Goal: Communication & Community: Answer question/provide support

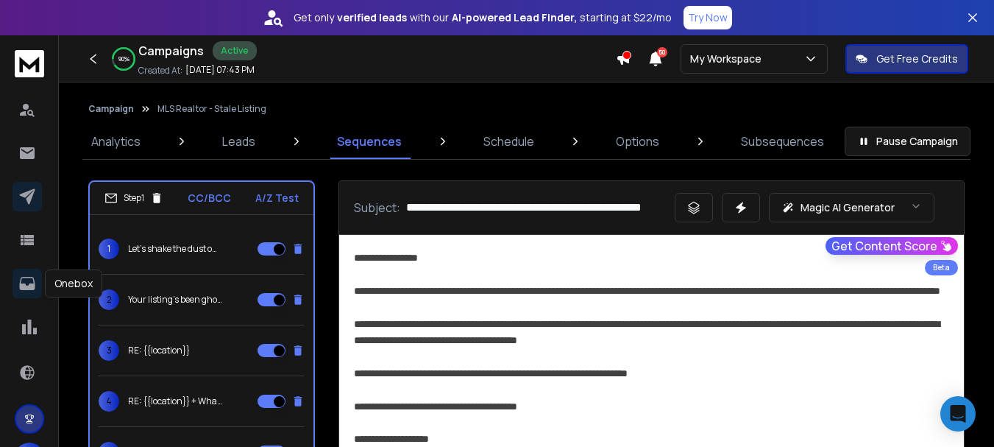
click at [31, 283] on icon at bounding box center [26, 283] width 15 height 13
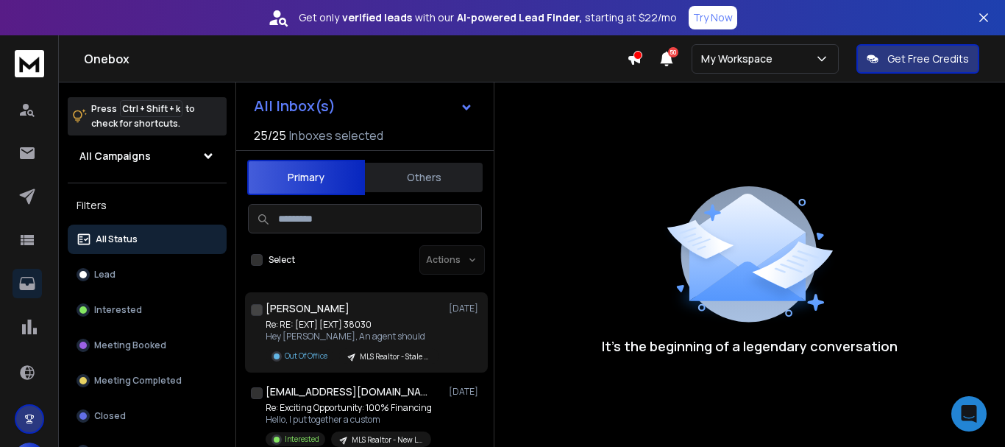
click at [348, 326] on p "Re: RE: [EXT] [EXT] 38030" at bounding box center [353, 325] width 174 height 12
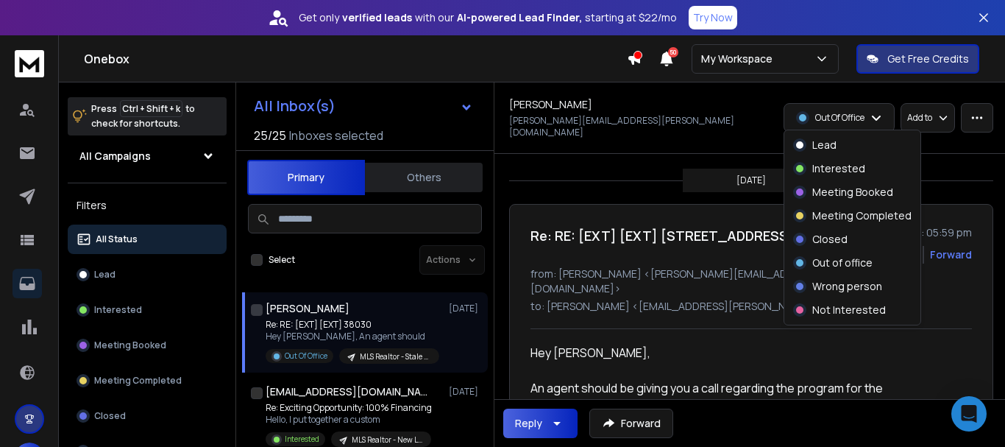
click at [877, 112] on icon at bounding box center [877, 118] width 12 height 12
click at [847, 167] on p "Interested" at bounding box center [838, 168] width 53 height 15
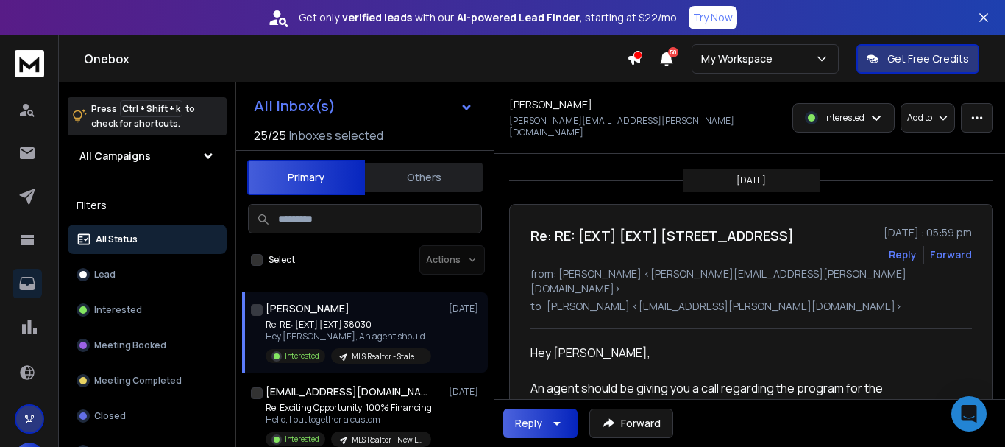
click at [466, 56] on h1 "Onebox" at bounding box center [355, 59] width 543 height 18
click at [559, 425] on icon "button" at bounding box center [557, 423] width 18 height 18
click at [548, 389] on p "Reply All" at bounding box center [548, 385] width 40 height 15
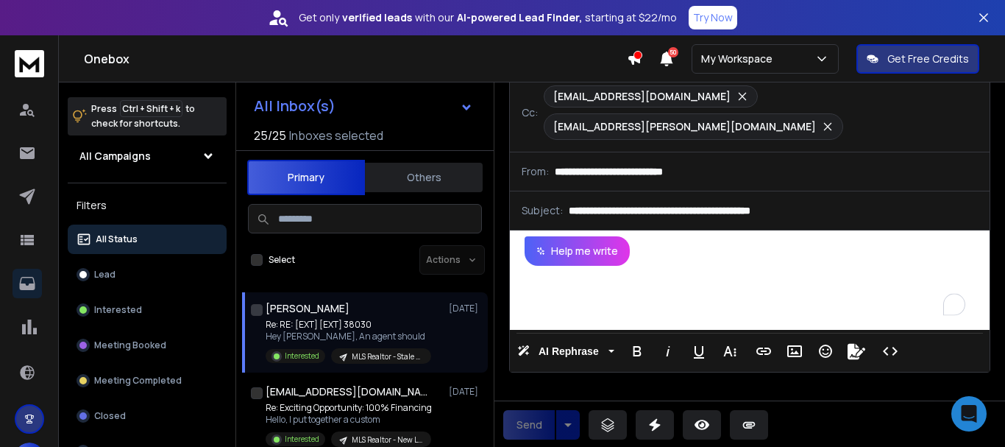
scroll to position [174, 0]
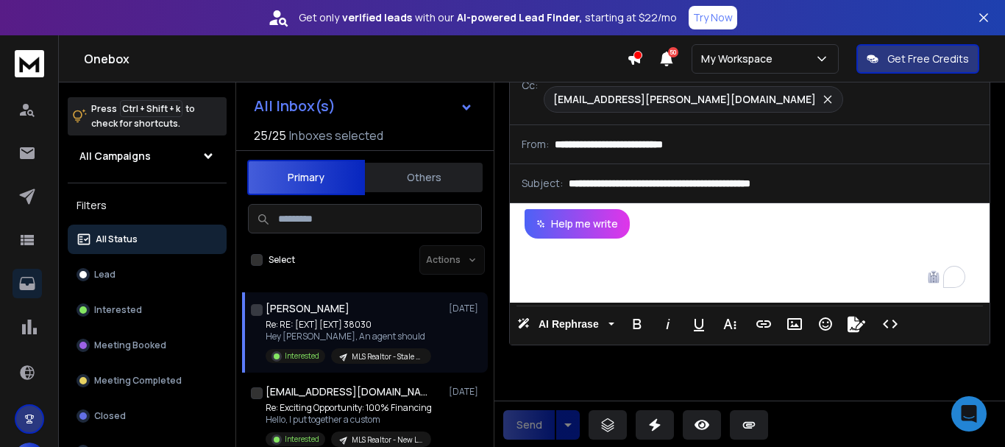
click at [558, 260] on div "To enrich screen reader interactions, please activate Accessibility in Grammarl…" at bounding box center [750, 261] width 450 height 16
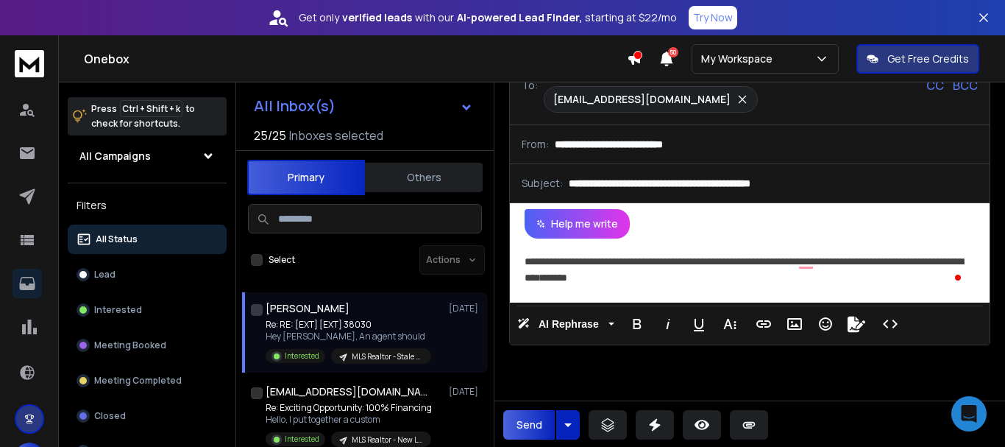
click at [669, 258] on div "**********" at bounding box center [745, 269] width 441 height 33
click at [542, 427] on button "Send" at bounding box center [529, 424] width 52 height 29
